Goal: Task Accomplishment & Management: Manage account settings

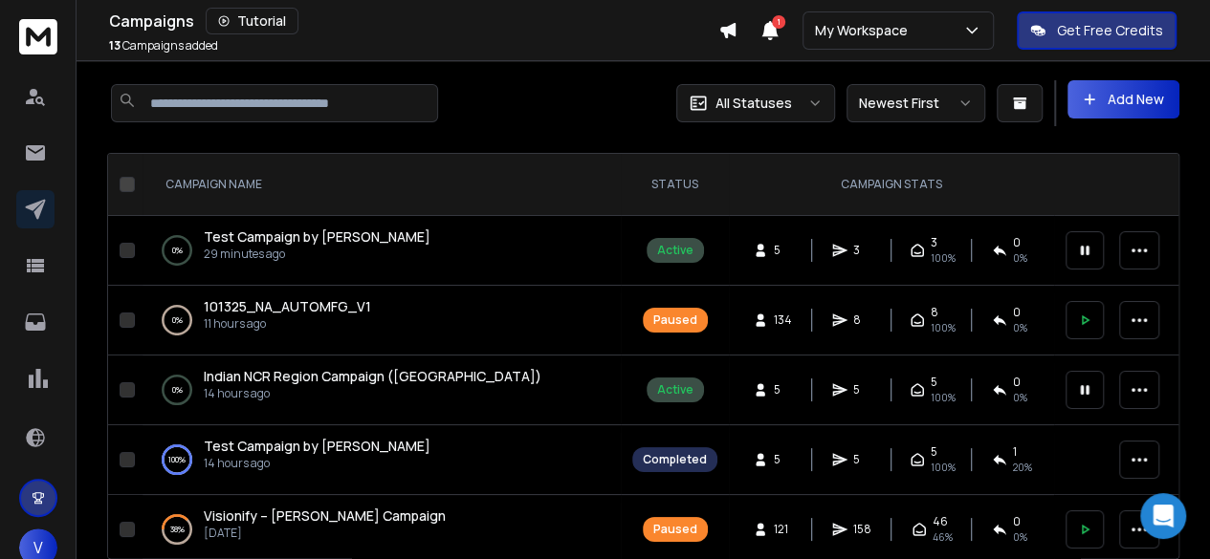
click at [325, 253] on p "29 minutes ago" at bounding box center [317, 254] width 227 height 15
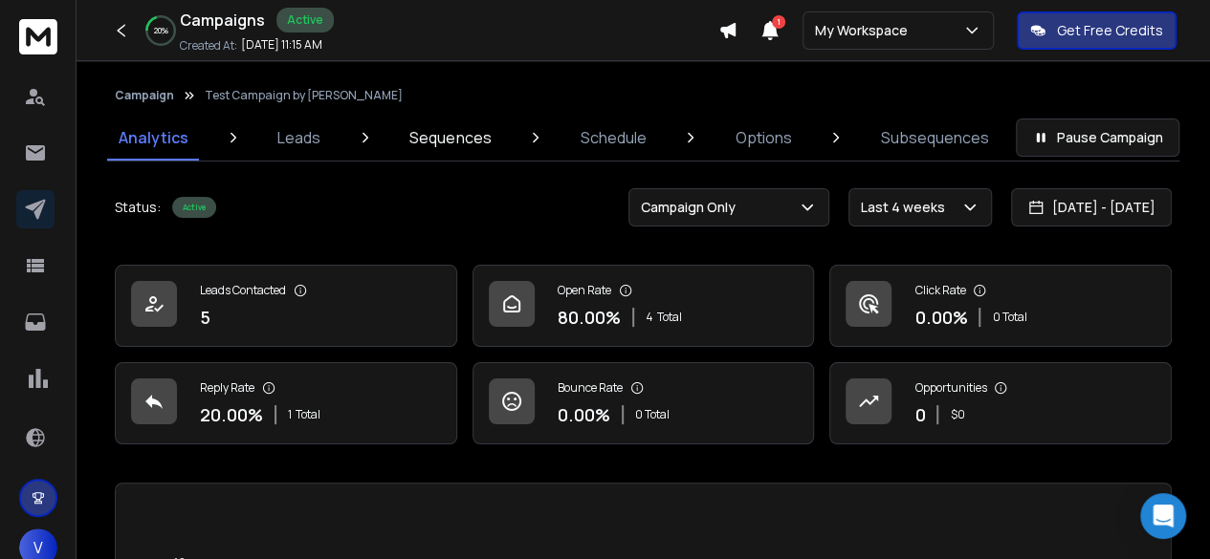
click at [436, 144] on p "Sequences" at bounding box center [449, 137] width 81 height 23
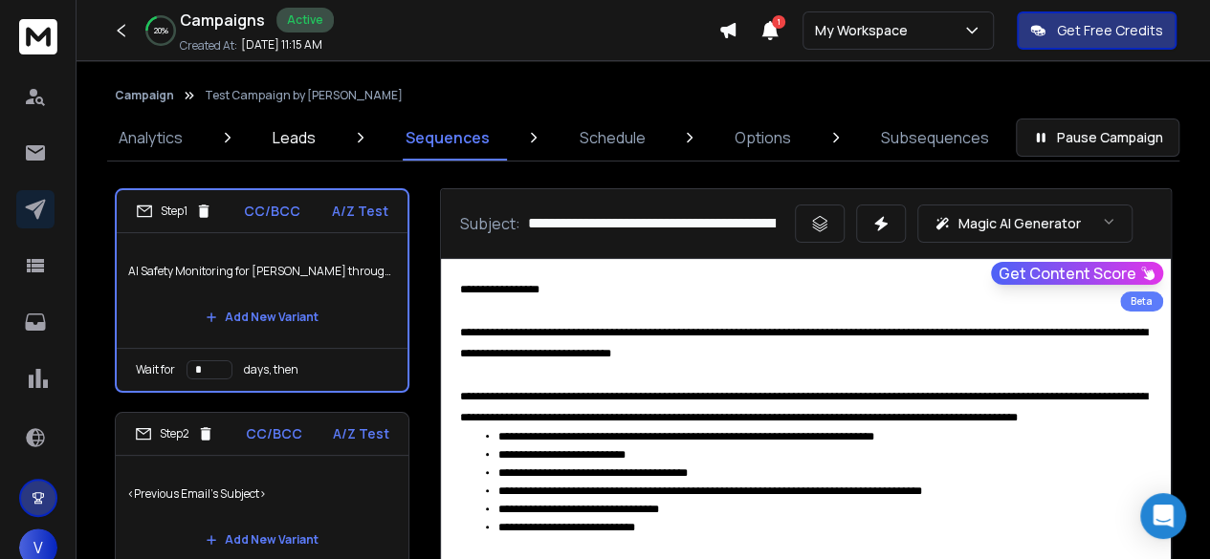
click at [298, 156] on link "Leads" at bounding box center [294, 138] width 66 height 46
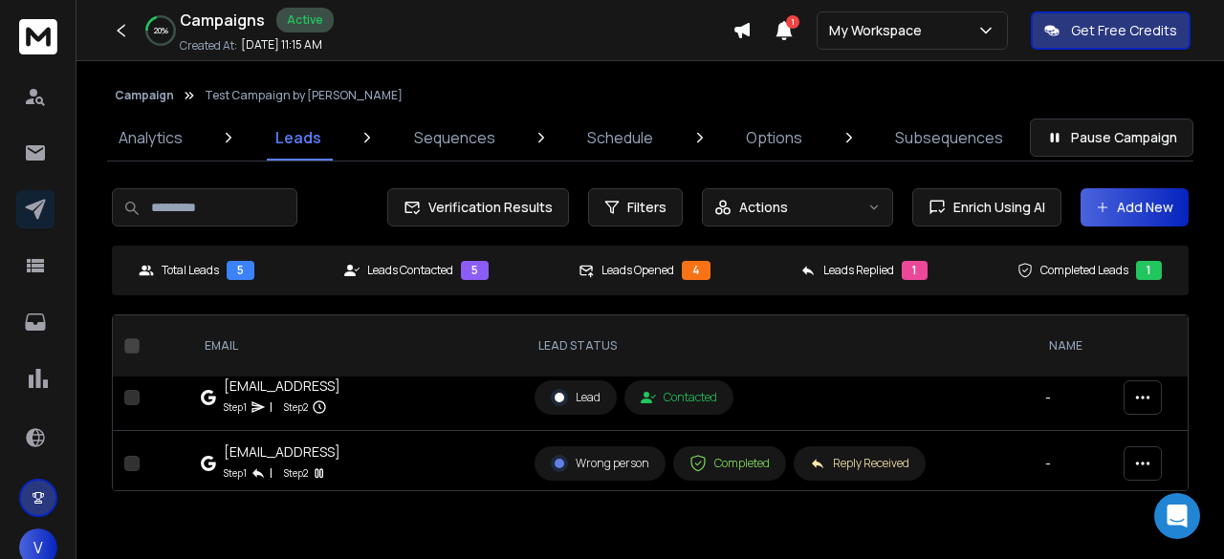
scroll to position [229, 0]
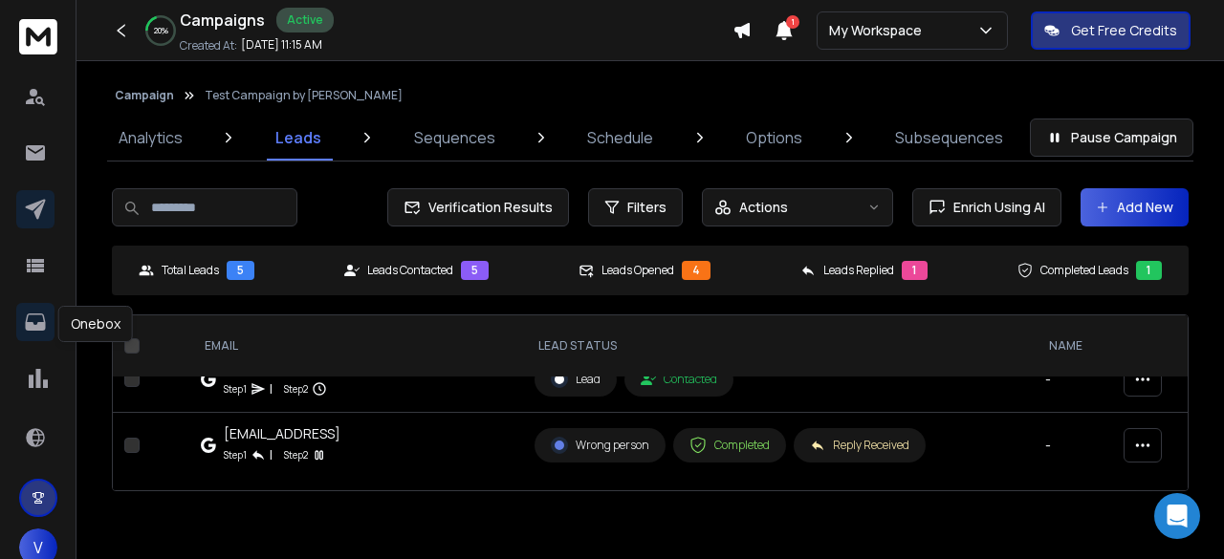
click at [32, 318] on icon at bounding box center [35, 322] width 23 height 23
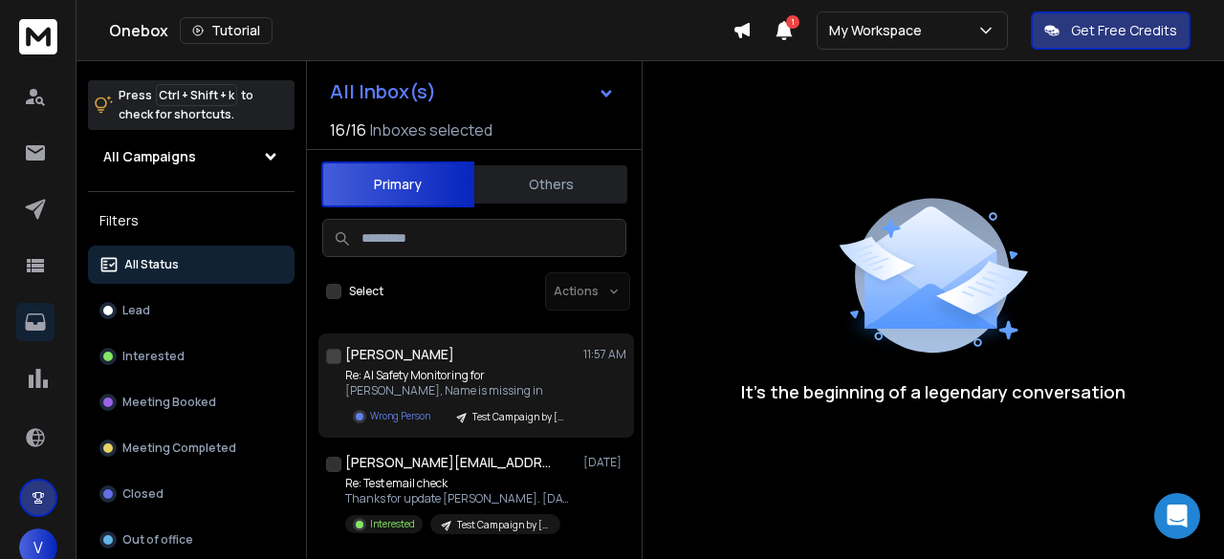
click at [506, 381] on p "Re: AI Safety Monitoring for" at bounding box center [459, 375] width 229 height 15
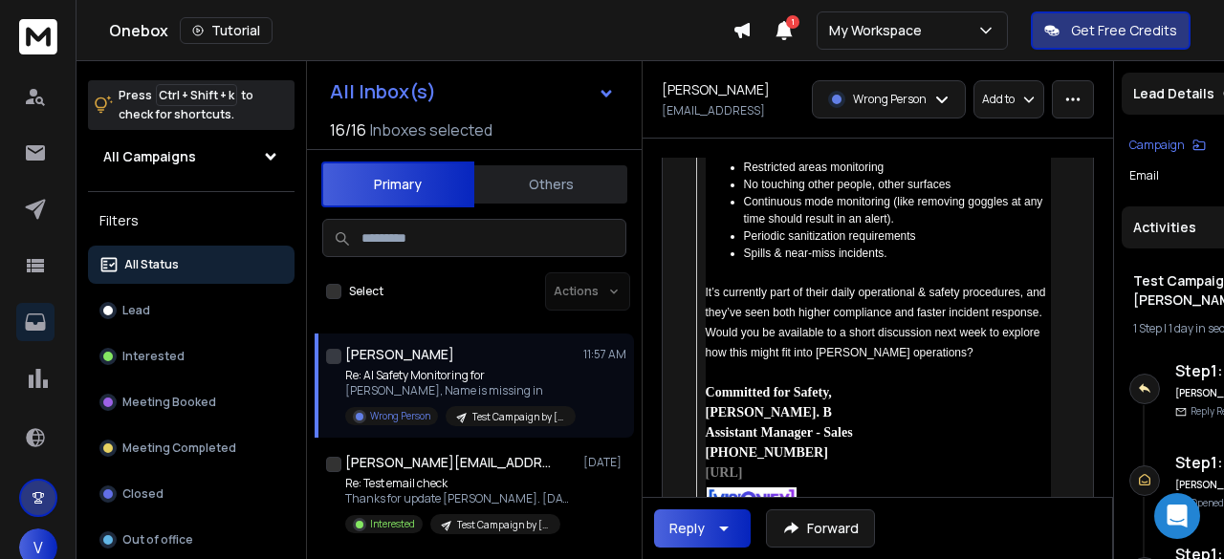
scroll to position [765, 0]
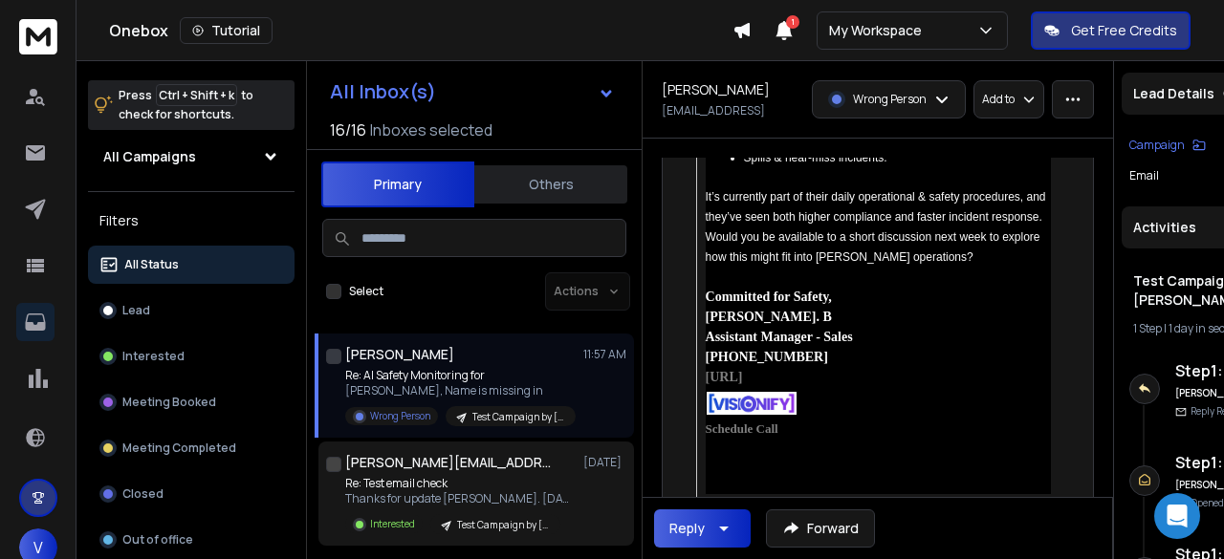
click at [518, 483] on p "Re: Test email check" at bounding box center [459, 483] width 229 height 15
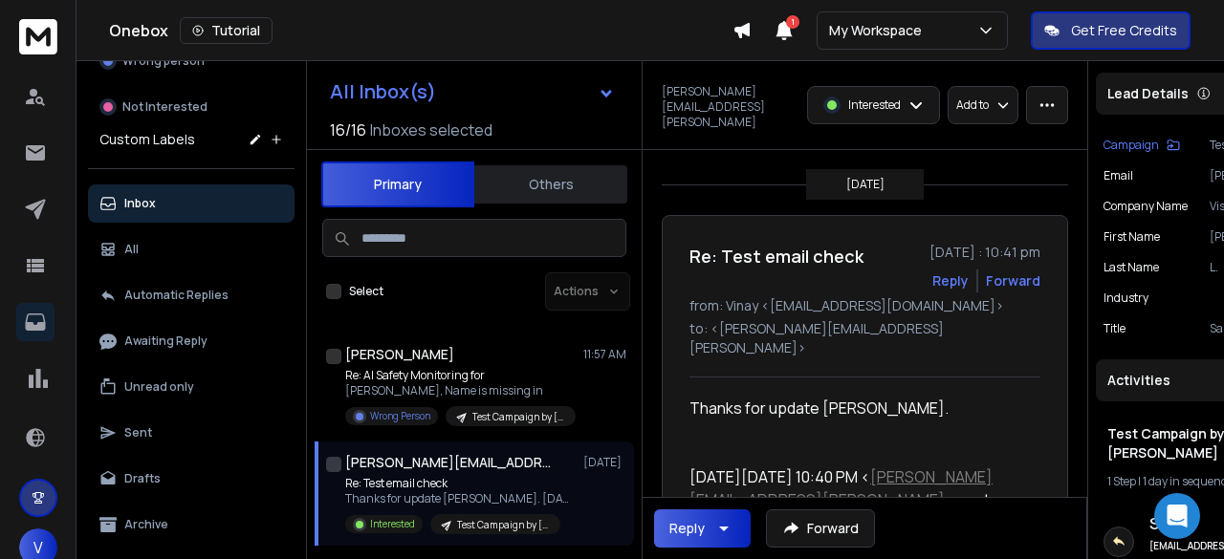
scroll to position [554, 0]
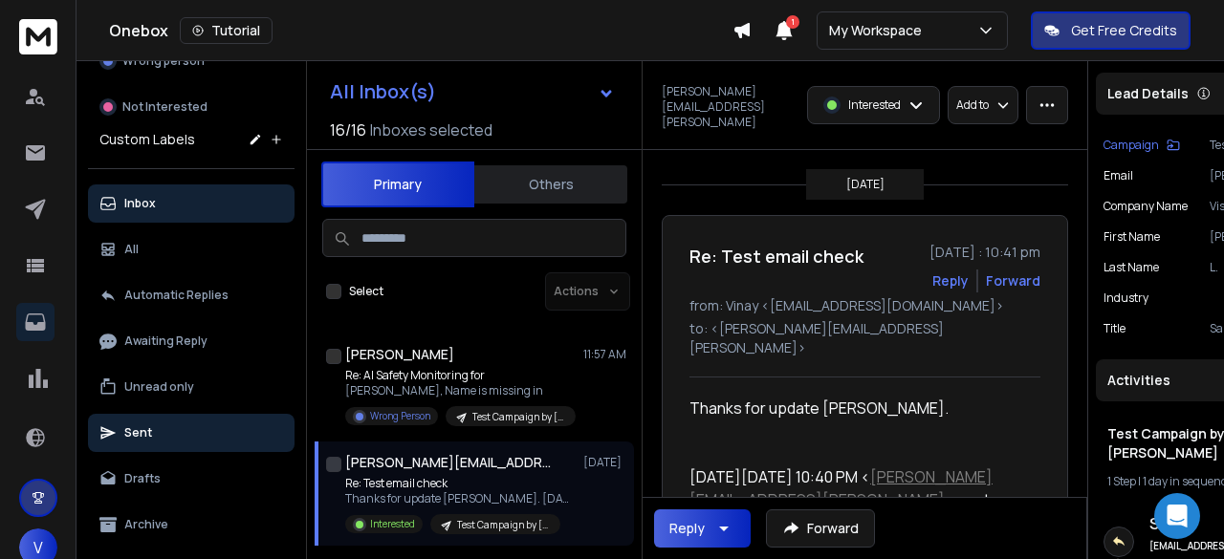
click at [109, 425] on icon at bounding box center [107, 433] width 17 height 17
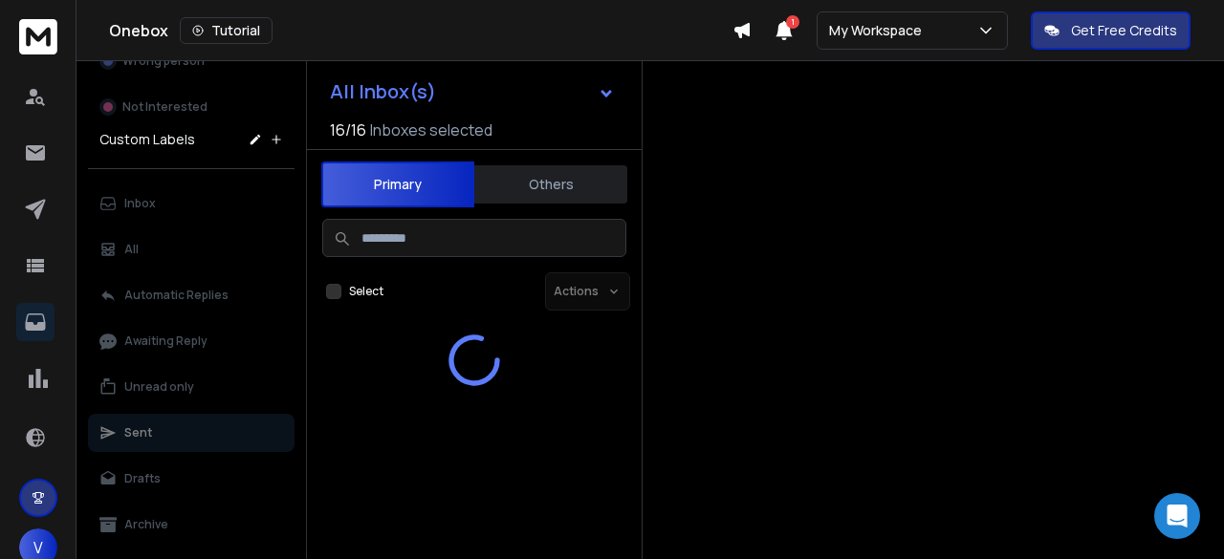
scroll to position [539, 0]
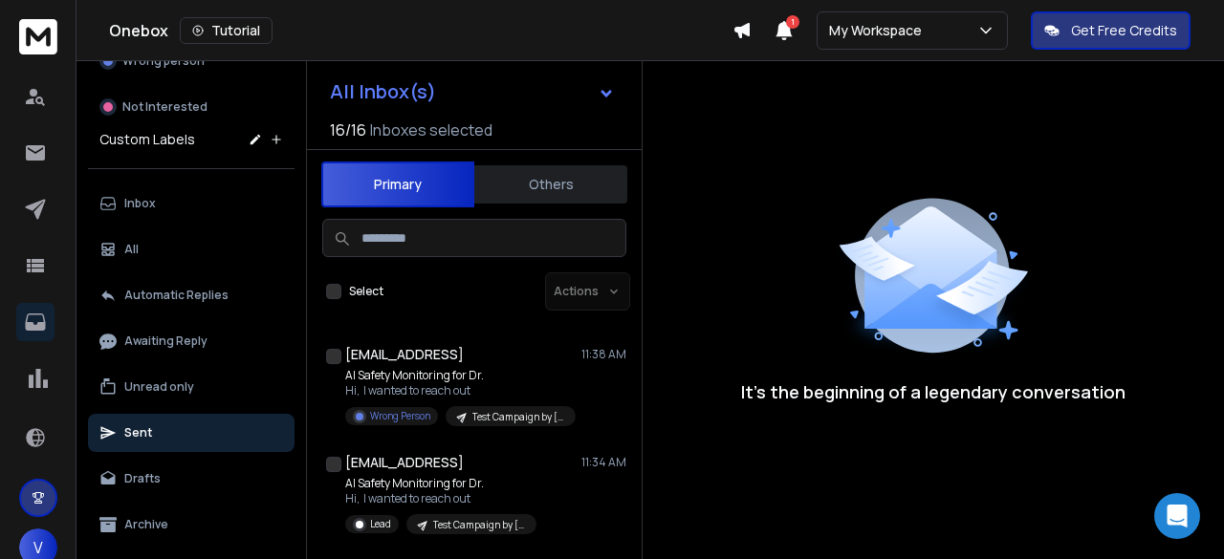
click at [547, 375] on p "AI Safety Monitoring for Dr." at bounding box center [459, 375] width 229 height 15
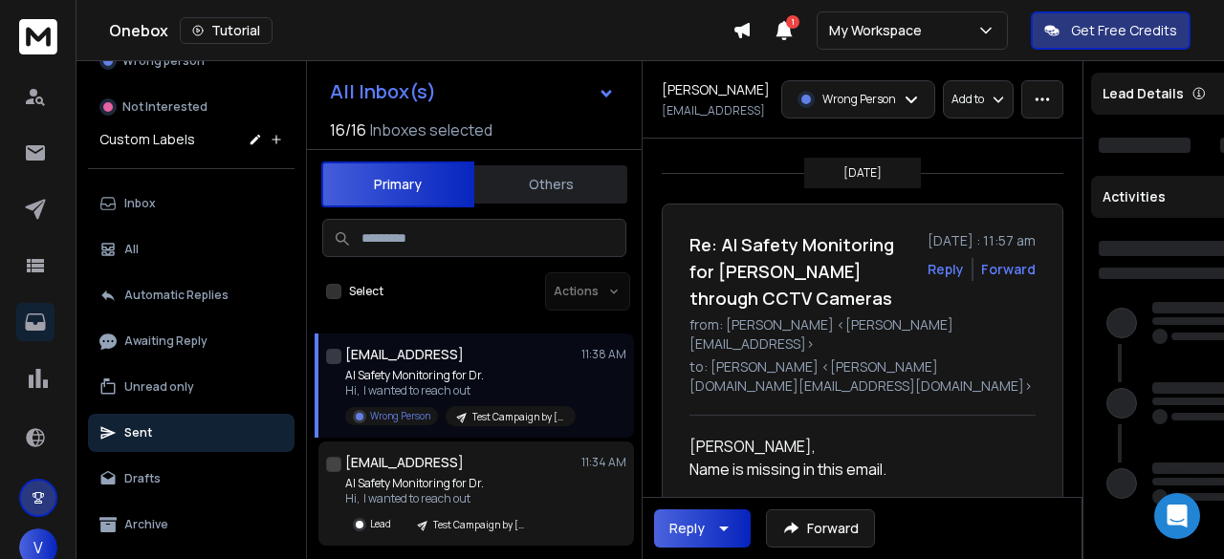
drag, startPoint x: 522, startPoint y: 429, endPoint x: 511, endPoint y: 463, distance: 35.4
click at [511, 463] on div "[EMAIL_ADDRESS] 11:38 AM AI Safety Monitoring for Dr. Hi, I wanted to reach out…" at bounding box center [474, 537] width 335 height 414
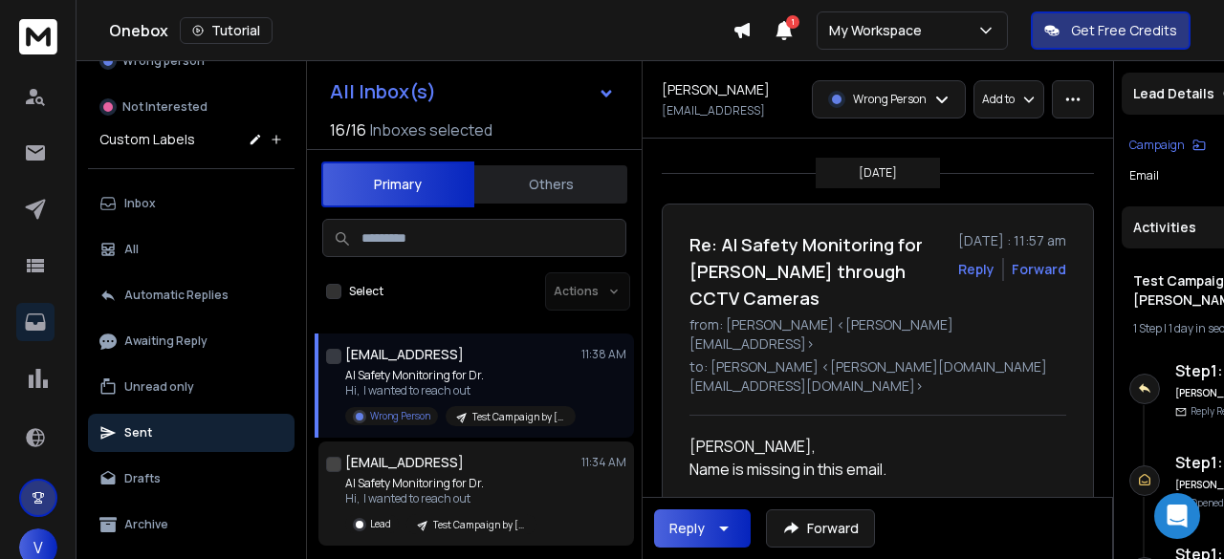
click at [511, 463] on div "[EMAIL_ADDRESS] 11:34 AM" at bounding box center [485, 462] width 281 height 19
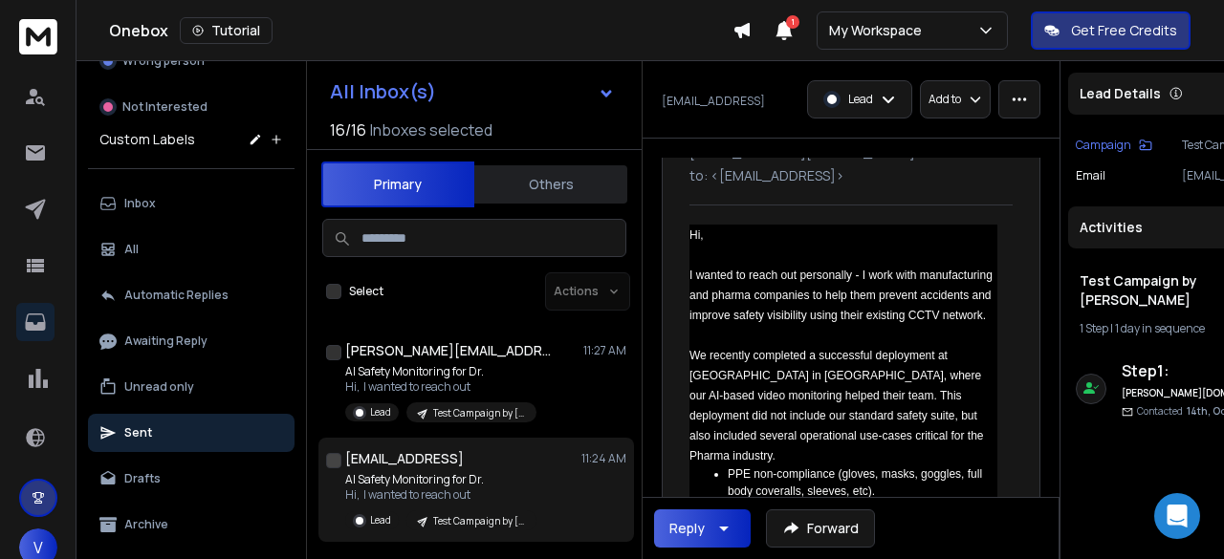
scroll to position [191, 0]
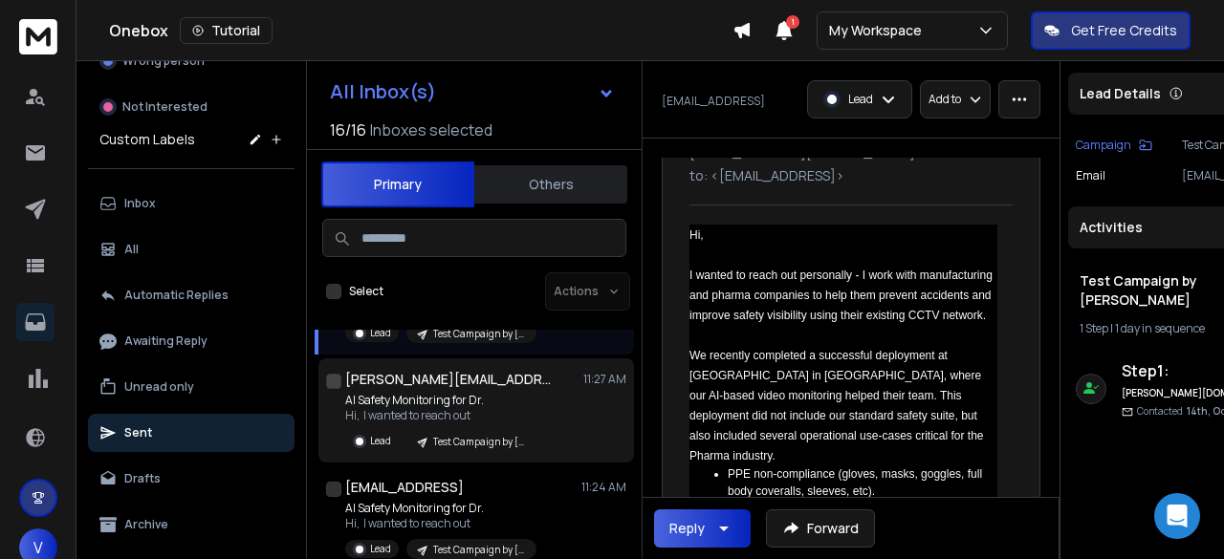
click at [537, 392] on div "[PERSON_NAME][EMAIL_ADDRESS] 11:27 AM AI Safety Monitoring for Dr. Hi, I wanted…" at bounding box center [485, 410] width 281 height 81
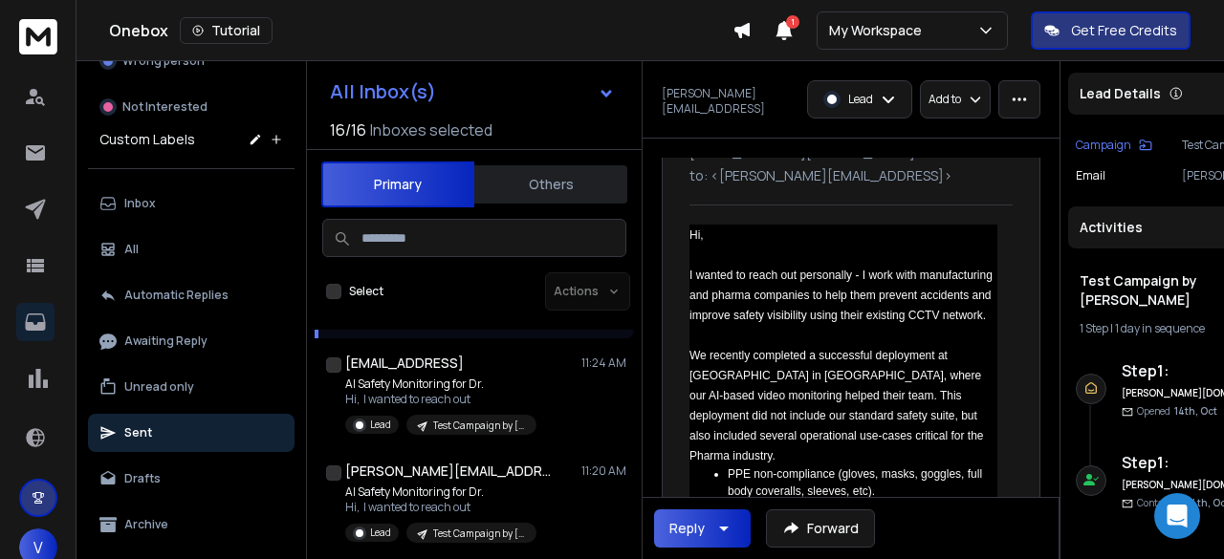
scroll to position [287, 0]
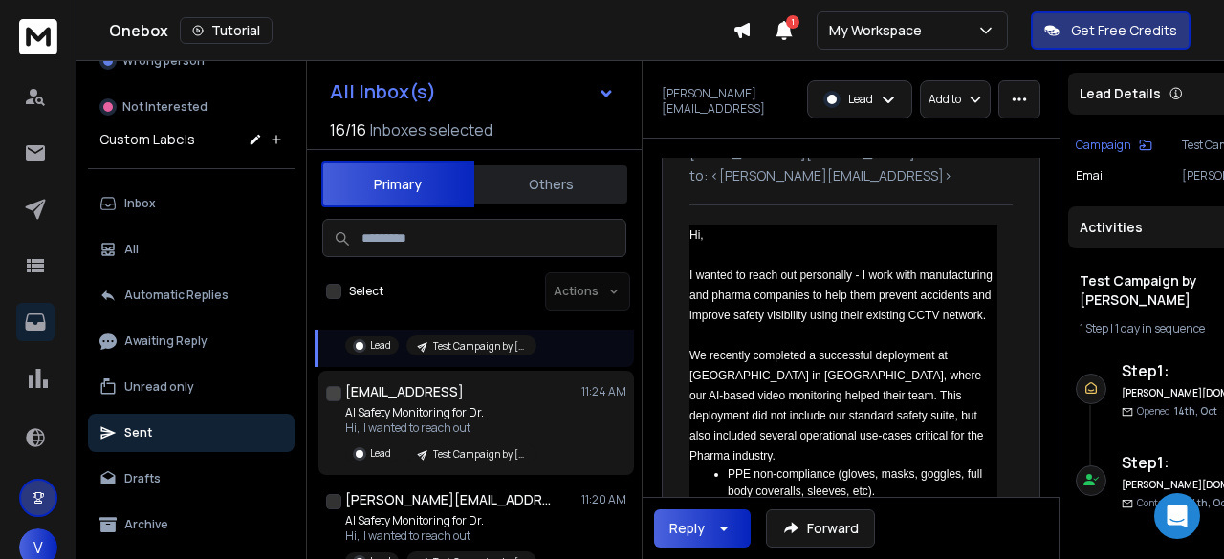
click at [545, 399] on div "[EMAIL_ADDRESS] 11:24 AM" at bounding box center [485, 391] width 281 height 19
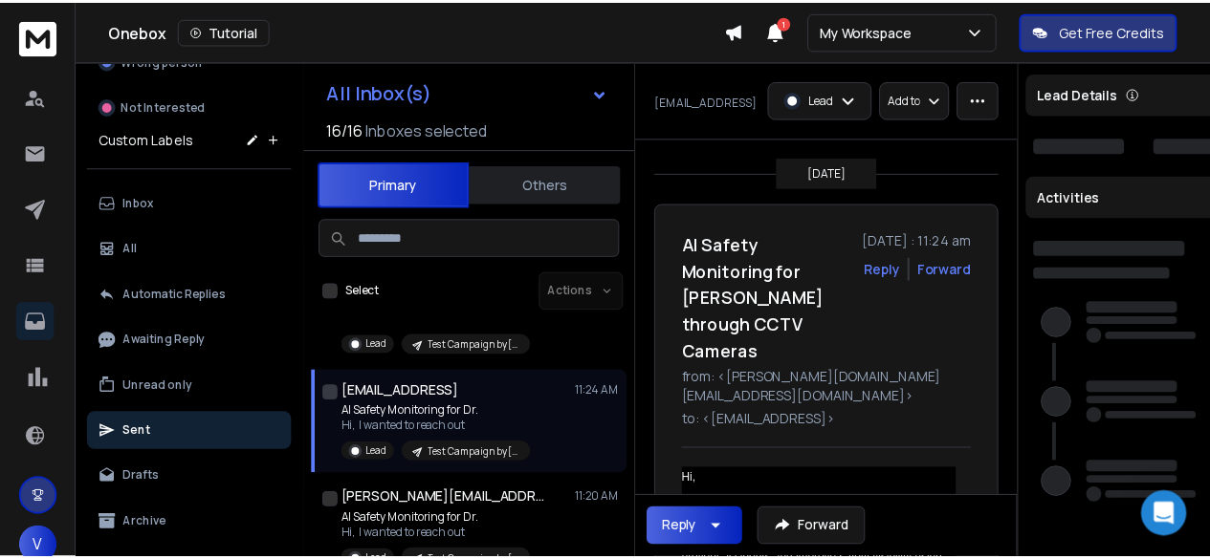
scroll to position [554, 0]
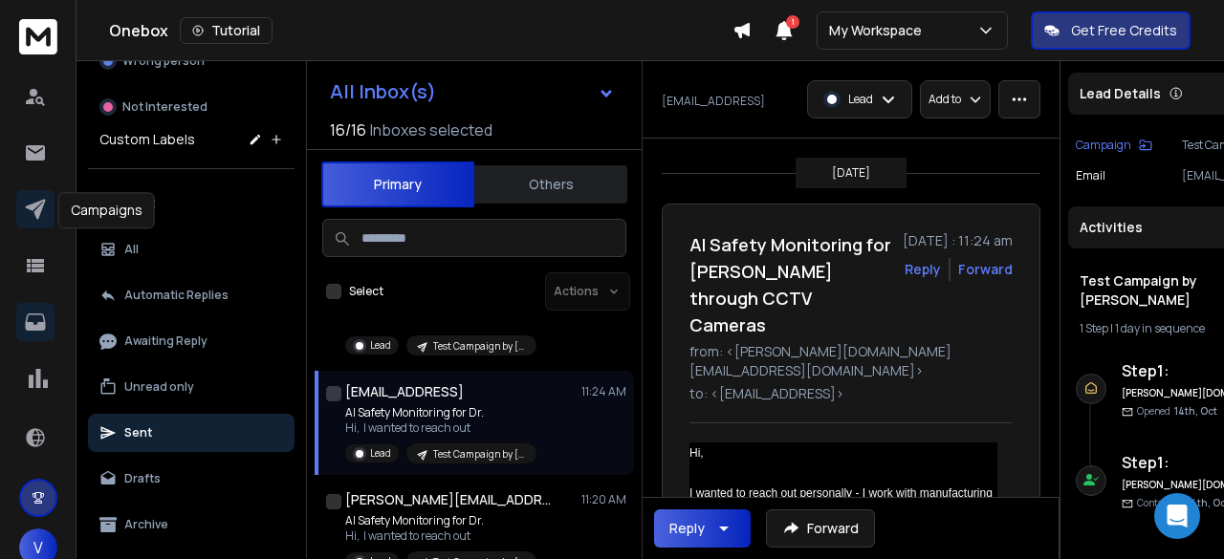
click at [48, 217] on link at bounding box center [35, 209] width 38 height 38
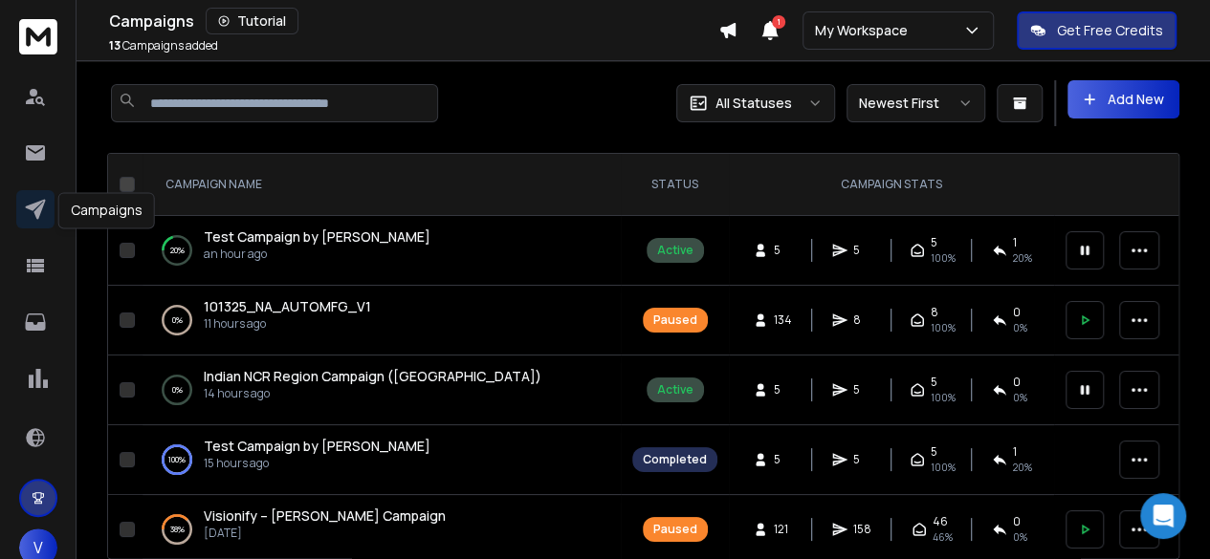
click at [358, 236] on span "Test Campaign by [PERSON_NAME]" at bounding box center [317, 237] width 227 height 18
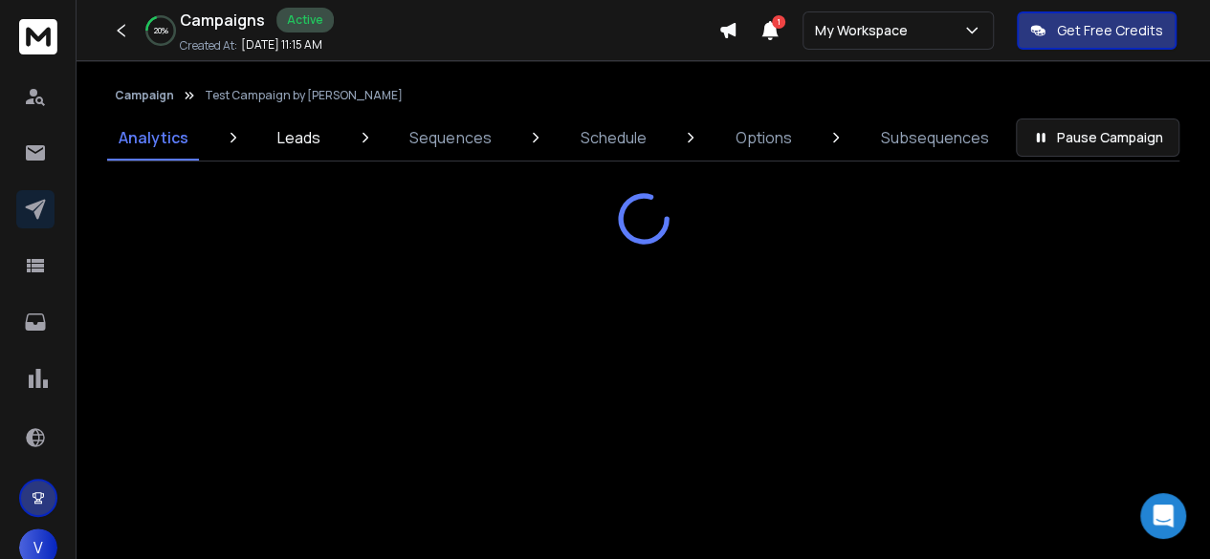
click at [300, 130] on p "Leads" at bounding box center [298, 137] width 43 height 23
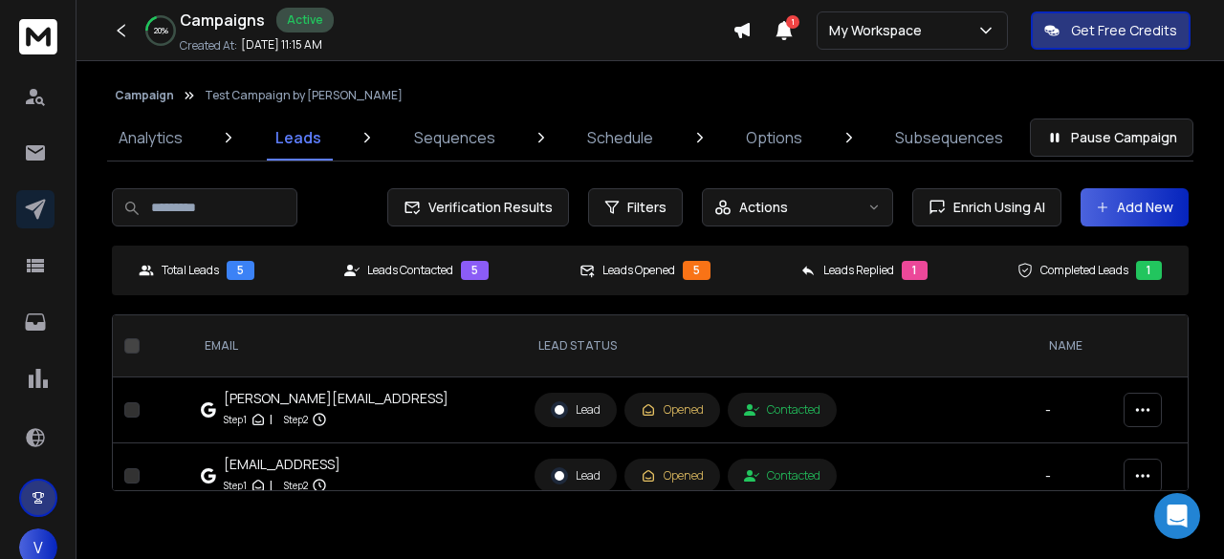
click at [1118, 196] on button "Add New" at bounding box center [1134, 207] width 108 height 38
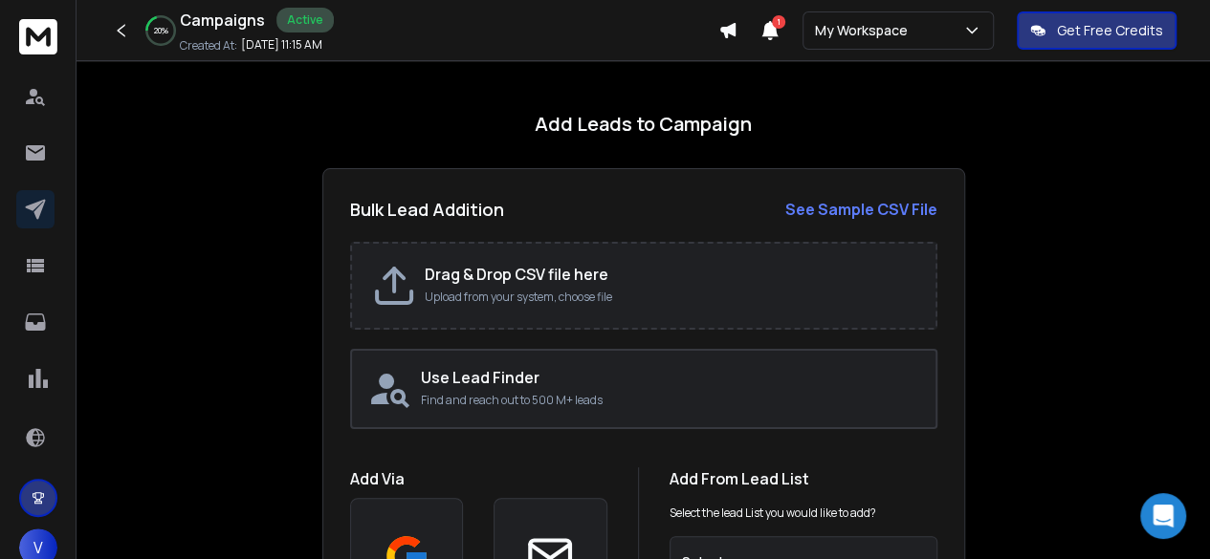
click at [502, 274] on h2 "Drag & Drop CSV file here" at bounding box center [670, 274] width 491 height 23
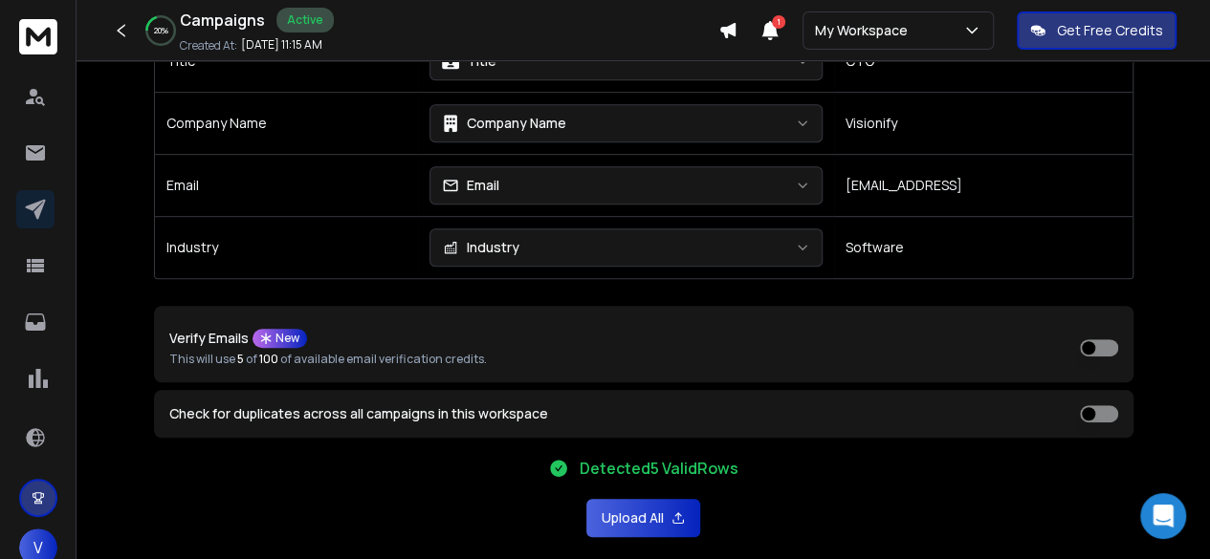
scroll to position [511, 0]
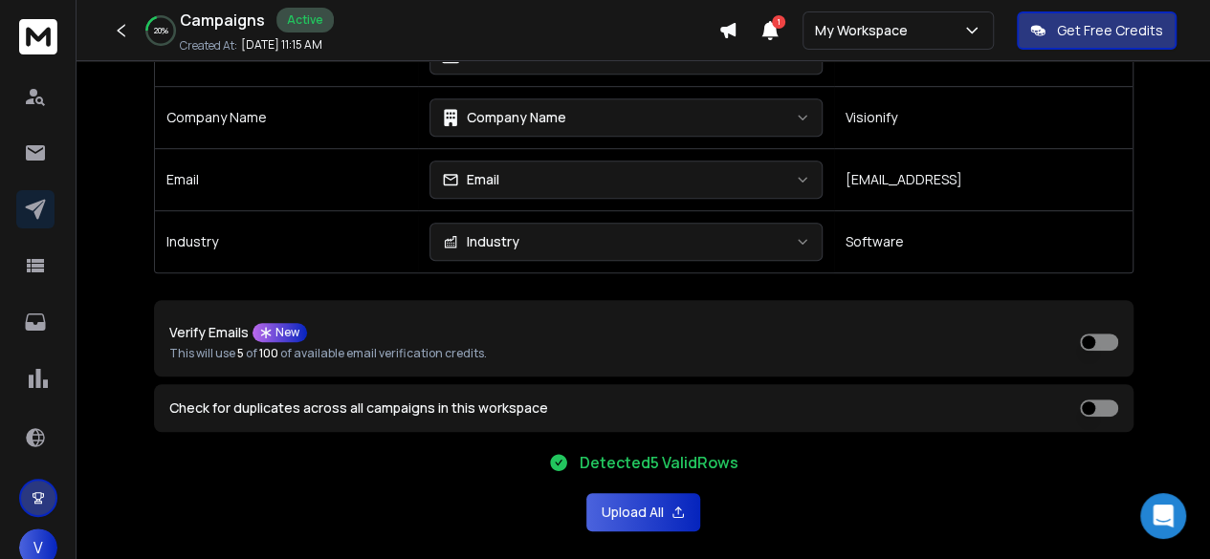
click at [597, 508] on button "Upload All" at bounding box center [643, 512] width 114 height 38
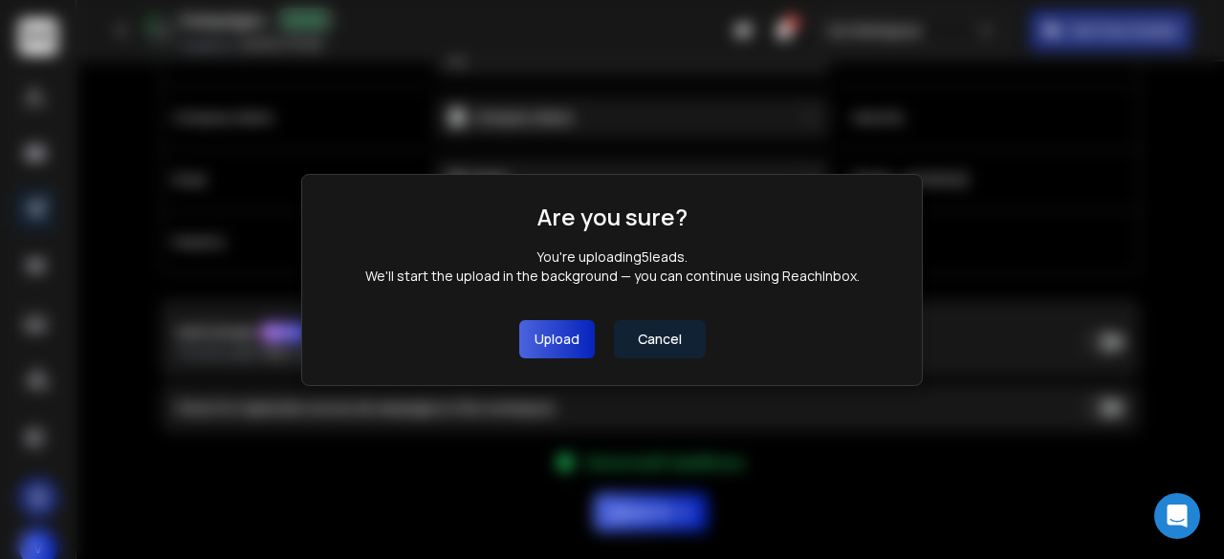
click at [564, 326] on button "Upload" at bounding box center [557, 339] width 76 height 38
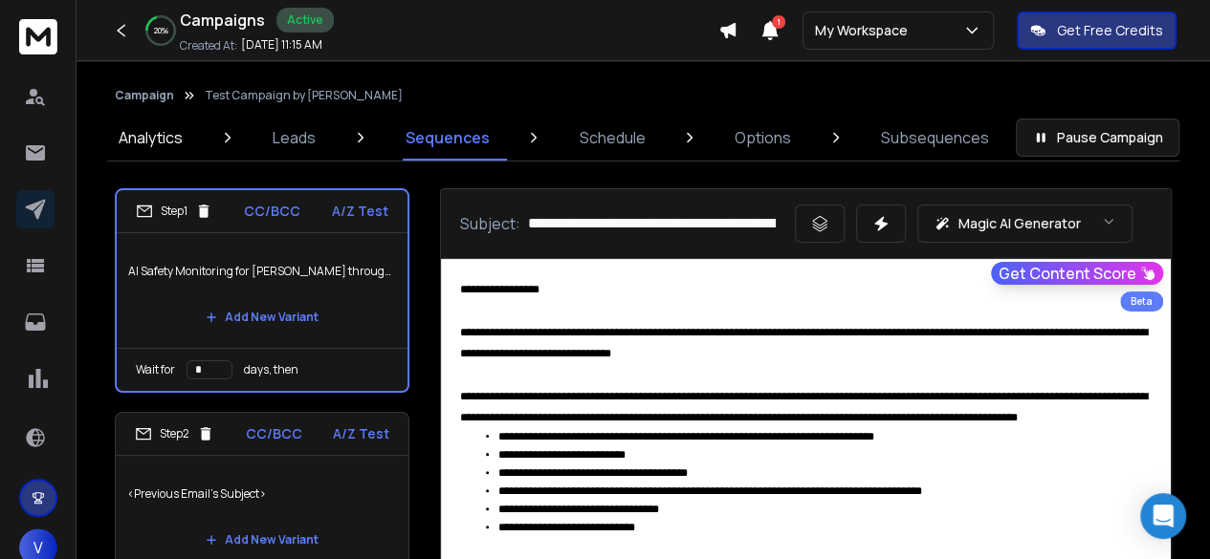
click at [134, 131] on p "Analytics" at bounding box center [151, 137] width 64 height 23
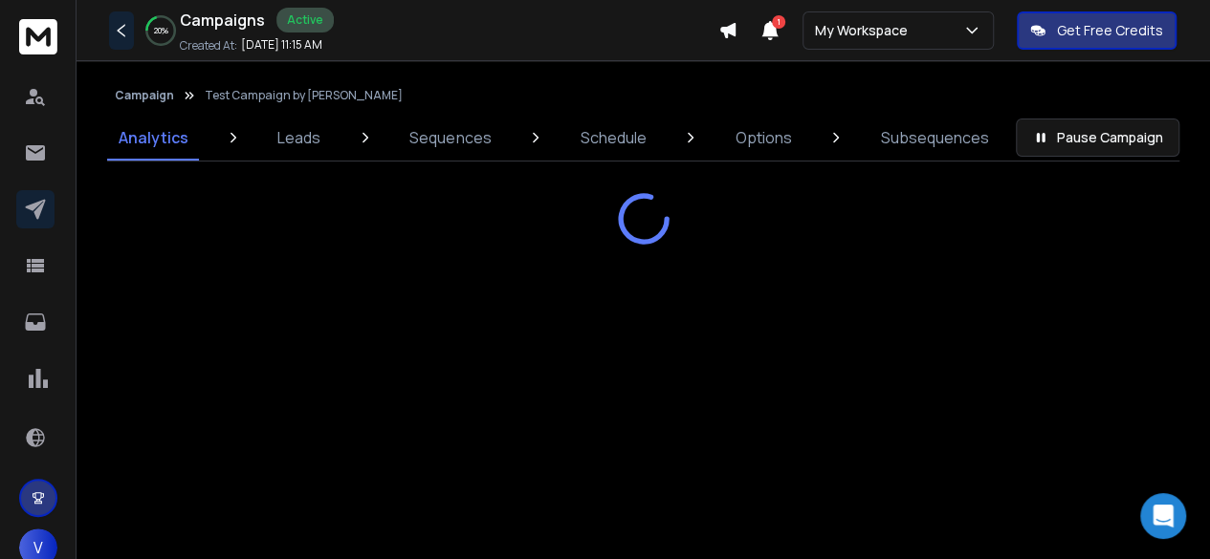
click at [130, 25] on button at bounding box center [121, 30] width 25 height 38
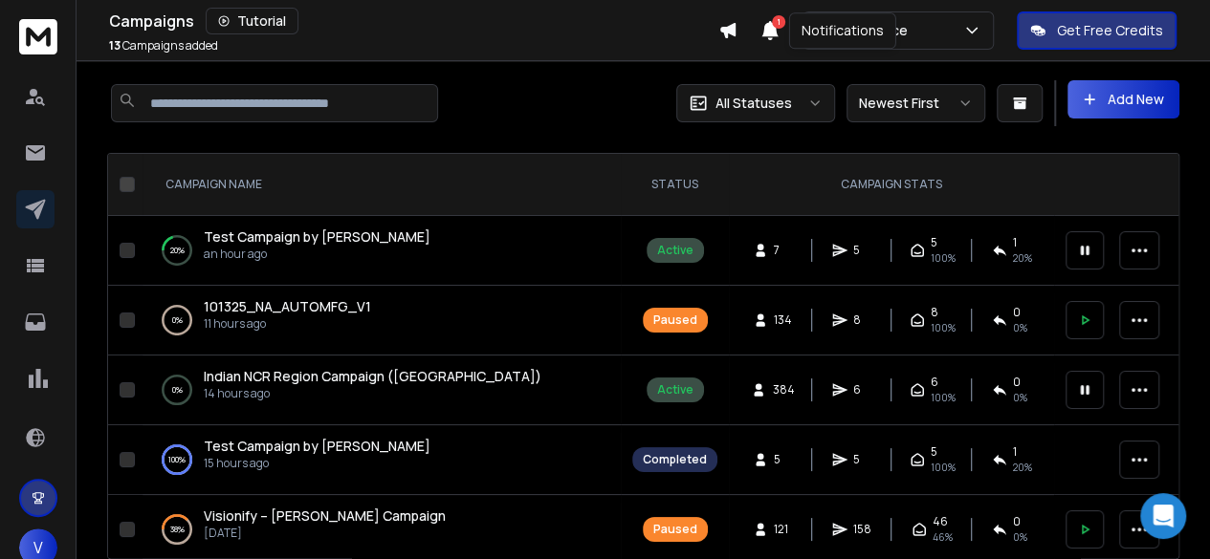
click at [769, 37] on icon at bounding box center [769, 30] width 19 height 19
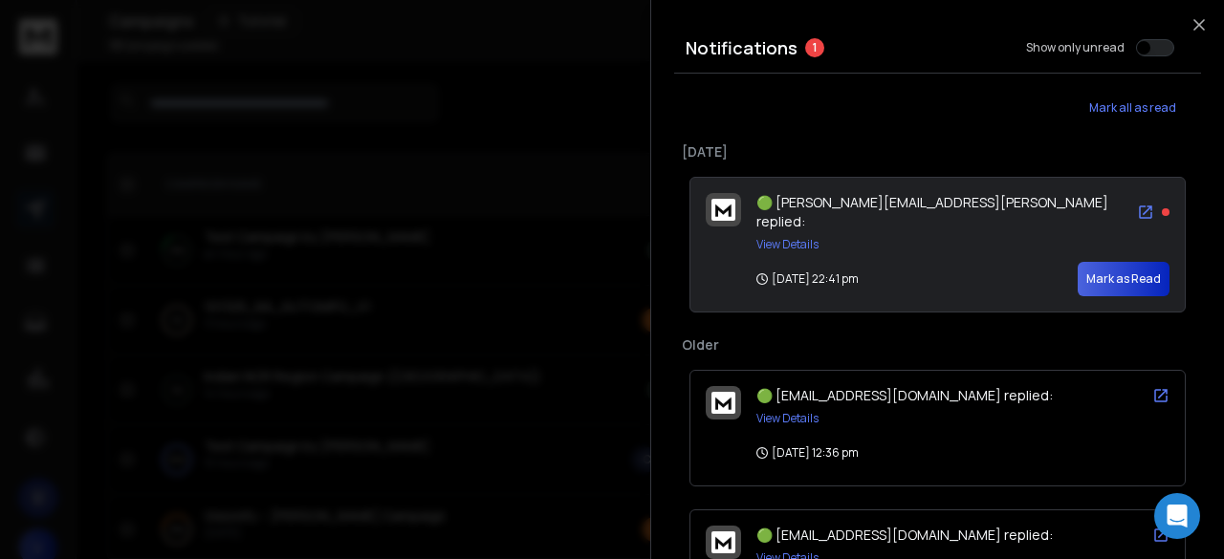
click at [968, 229] on div "🟢 [PERSON_NAME][EMAIL_ADDRESS][PERSON_NAME] replied: View Details [DATE] 22:41 …" at bounding box center [962, 244] width 413 height 103
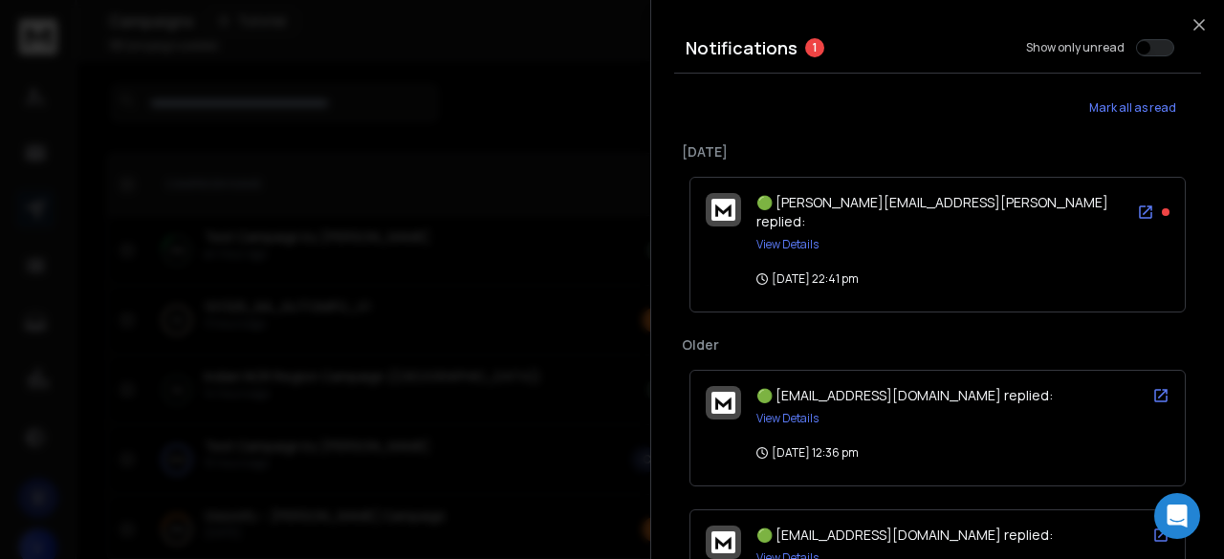
click at [1181, 25] on div "Notifications 1 Show only unread" at bounding box center [937, 48] width 527 height 50
click at [1199, 24] on icon "button" at bounding box center [1198, 24] width 19 height 19
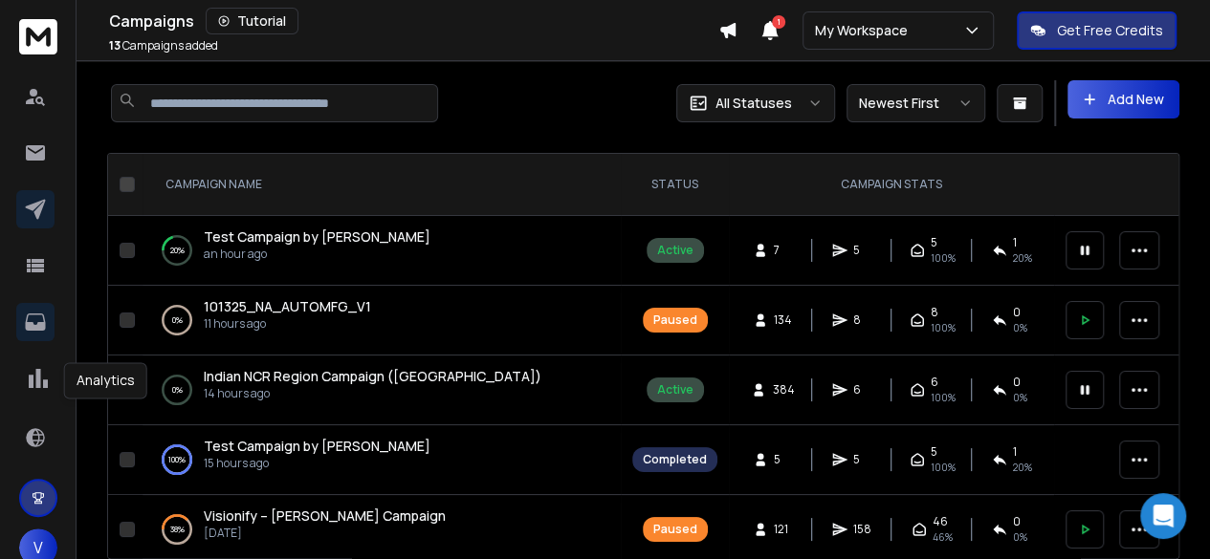
click at [45, 341] on link at bounding box center [35, 322] width 38 height 38
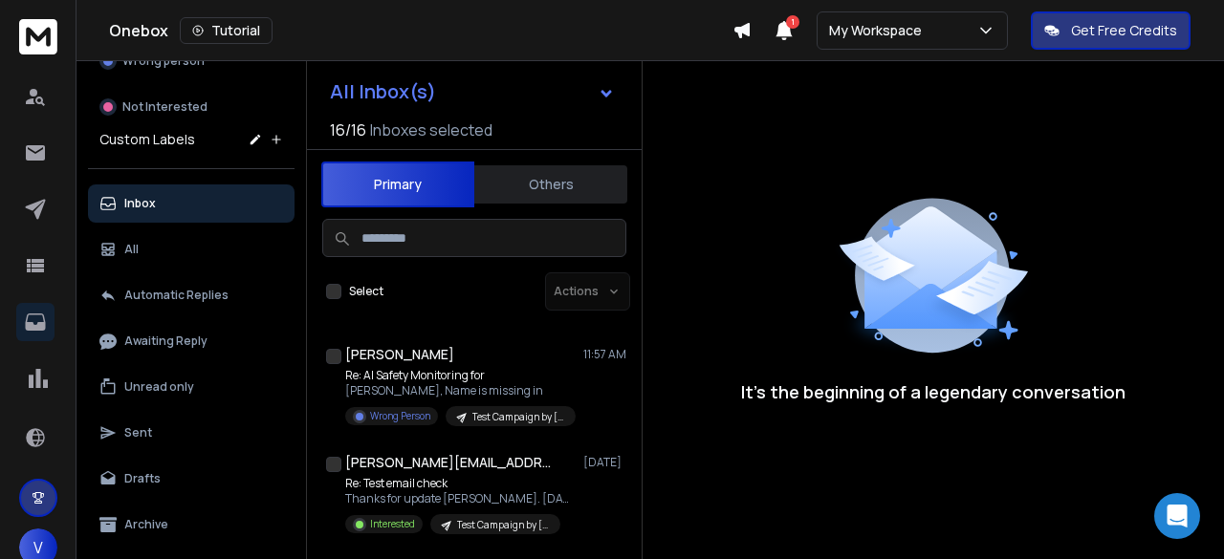
scroll to position [539, 0]
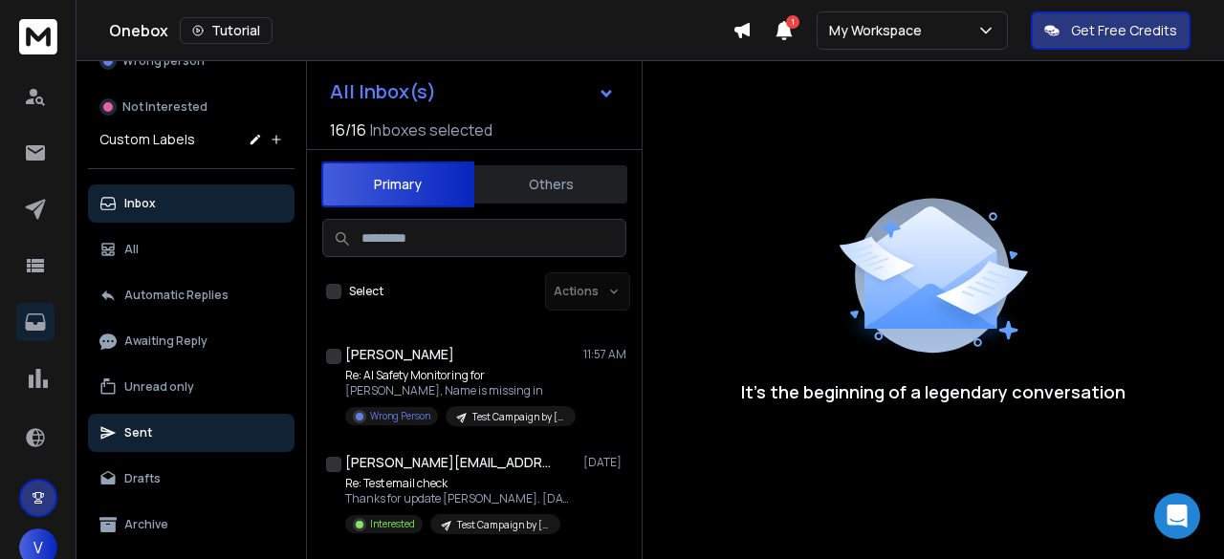
click at [138, 425] on p "Sent" at bounding box center [138, 432] width 28 height 15
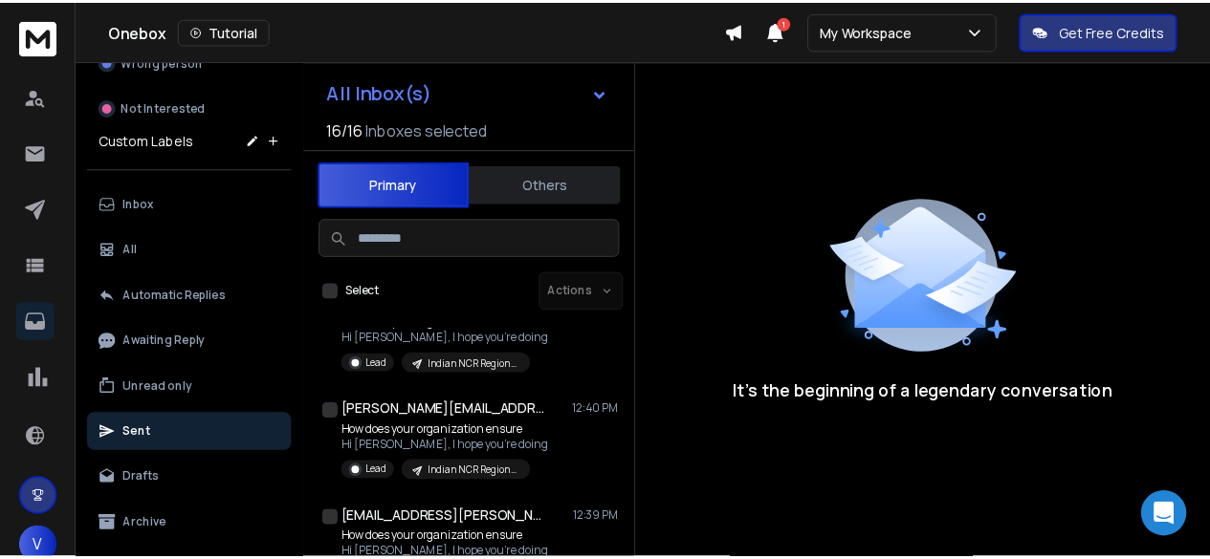
scroll to position [191, 0]
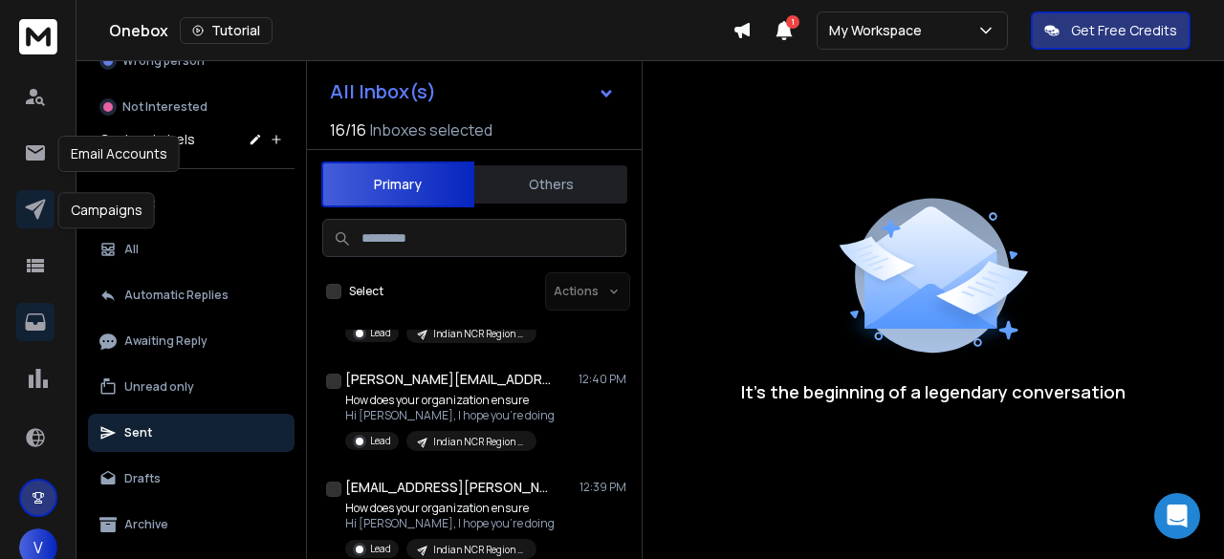
click at [35, 213] on icon at bounding box center [35, 210] width 20 height 20
